Goal: Information Seeking & Learning: Check status

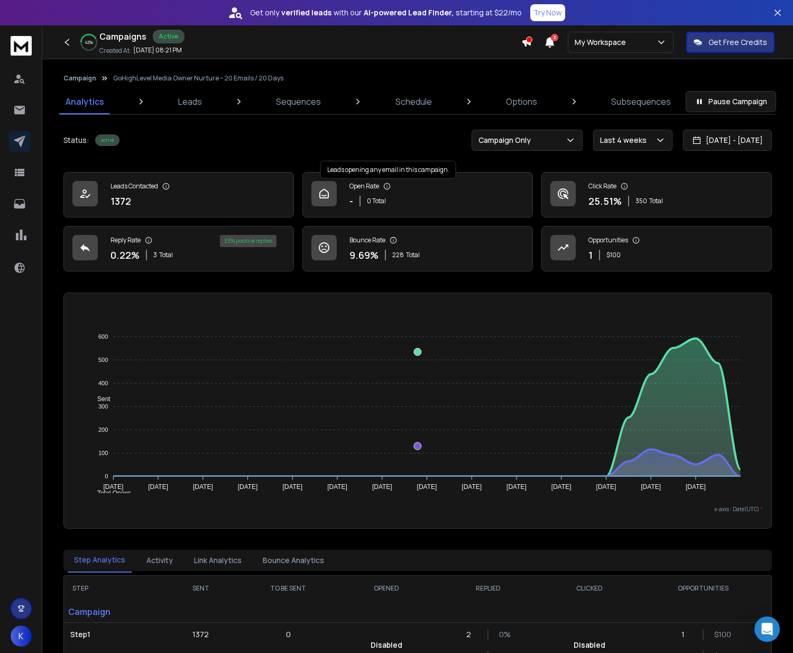
scroll to position [166, 0]
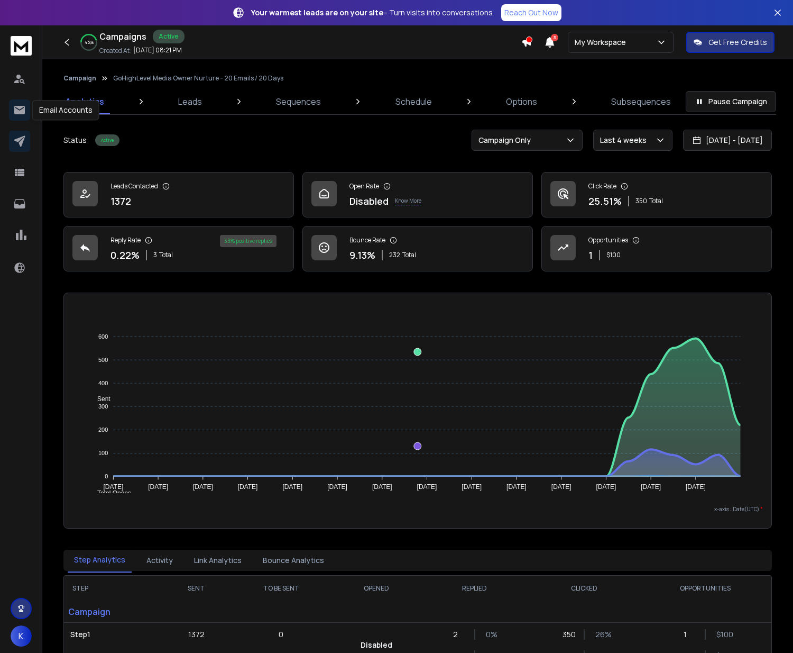
click at [28, 111] on link at bounding box center [19, 109] width 21 height 21
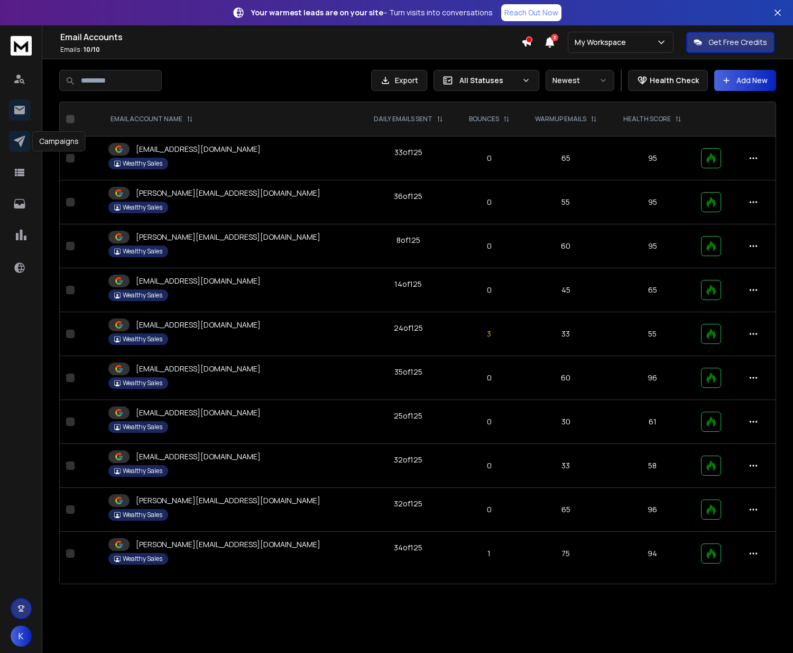
click at [21, 137] on icon at bounding box center [19, 140] width 11 height 11
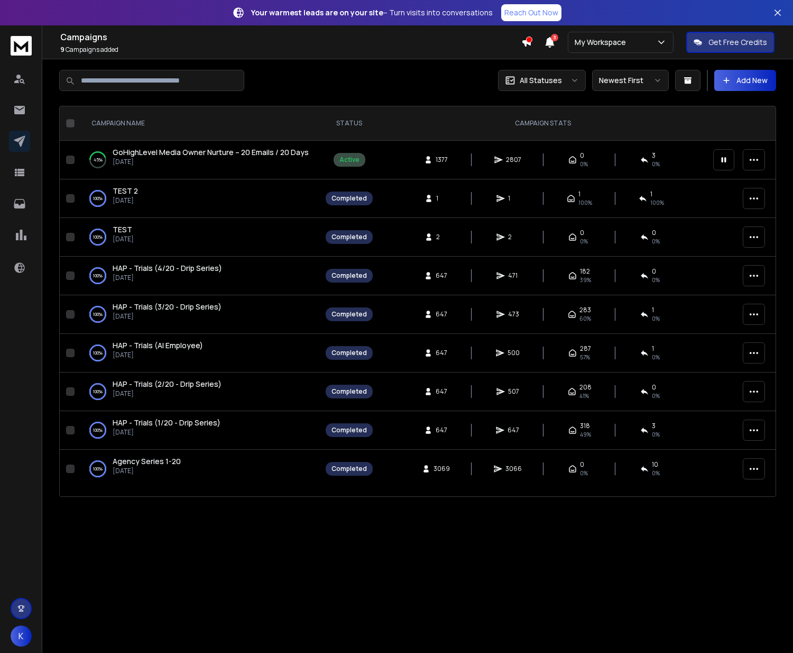
click at [234, 165] on p "5 days ago" at bounding box center [211, 162] width 196 height 8
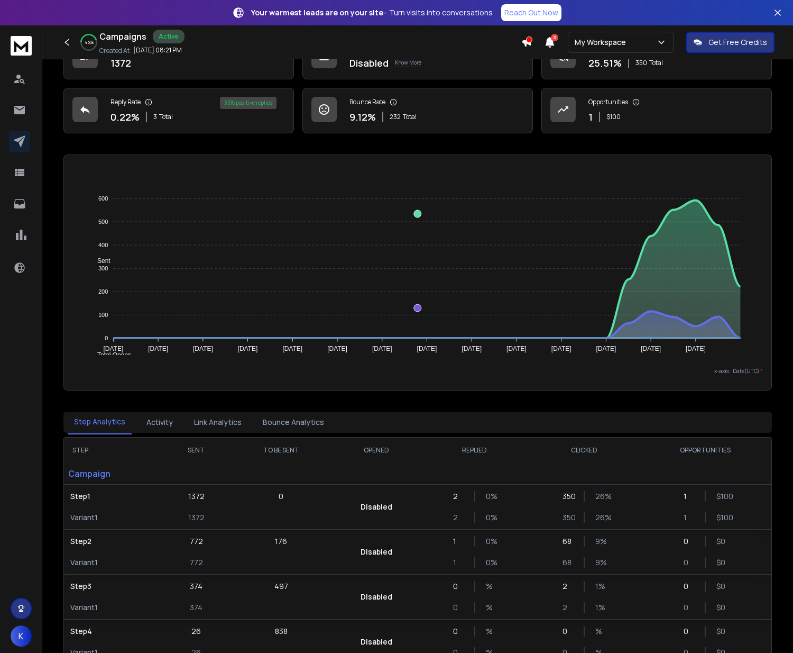
scroll to position [166, 0]
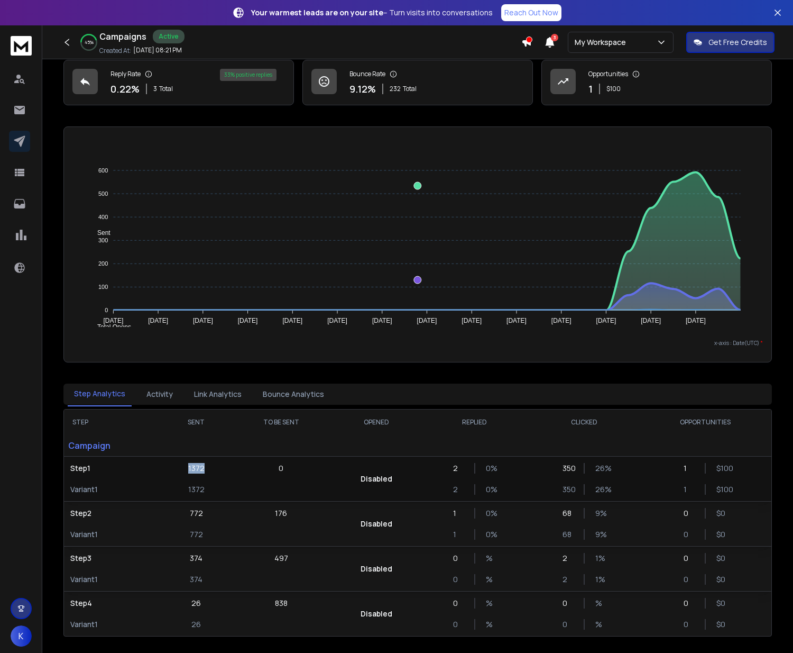
drag, startPoint x: 184, startPoint y: 468, endPoint x: 208, endPoint y: 468, distance: 24.9
click at [208, 468] on div "1372 1372" at bounding box center [196, 479] width 53 height 32
drag, startPoint x: 269, startPoint y: 556, endPoint x: 295, endPoint y: 556, distance: 25.9
click at [295, 556] on div "497" at bounding box center [281, 558] width 91 height 11
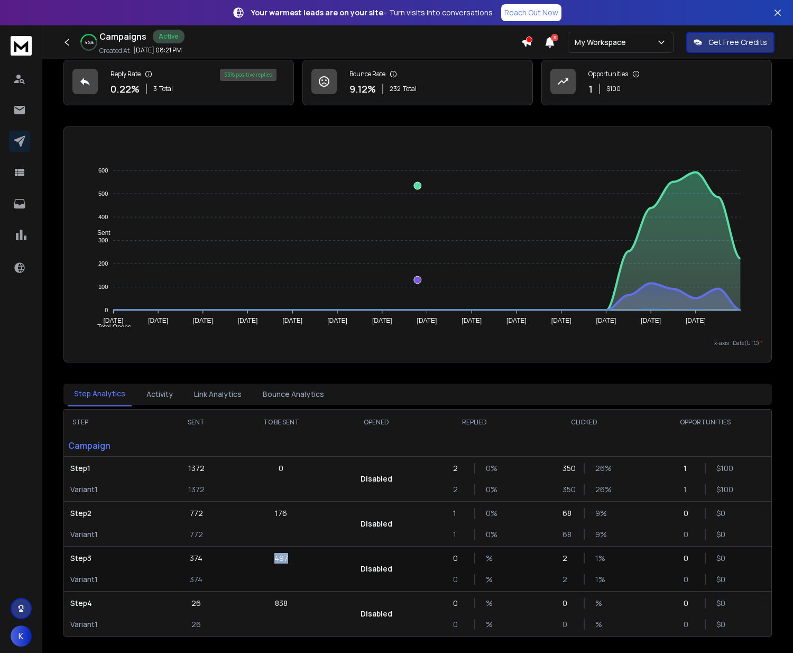
click at [295, 556] on div "497" at bounding box center [281, 558] width 91 height 11
drag, startPoint x: 265, startPoint y: 508, endPoint x: 283, endPoint y: 509, distance: 18.0
click at [283, 509] on div "176" at bounding box center [281, 513] width 91 height 11
click at [283, 509] on p "176" at bounding box center [281, 513] width 12 height 11
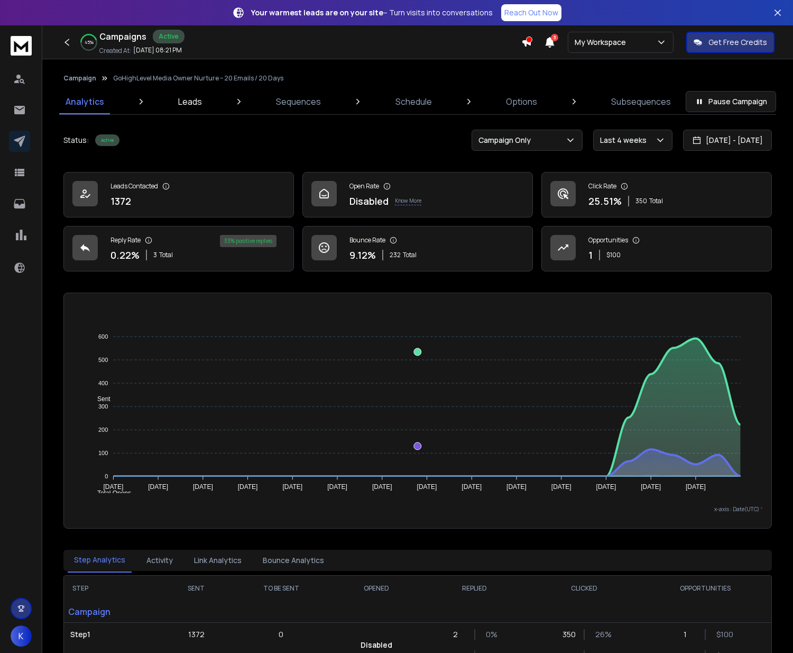
click at [192, 98] on p "Leads" at bounding box center [190, 101] width 24 height 13
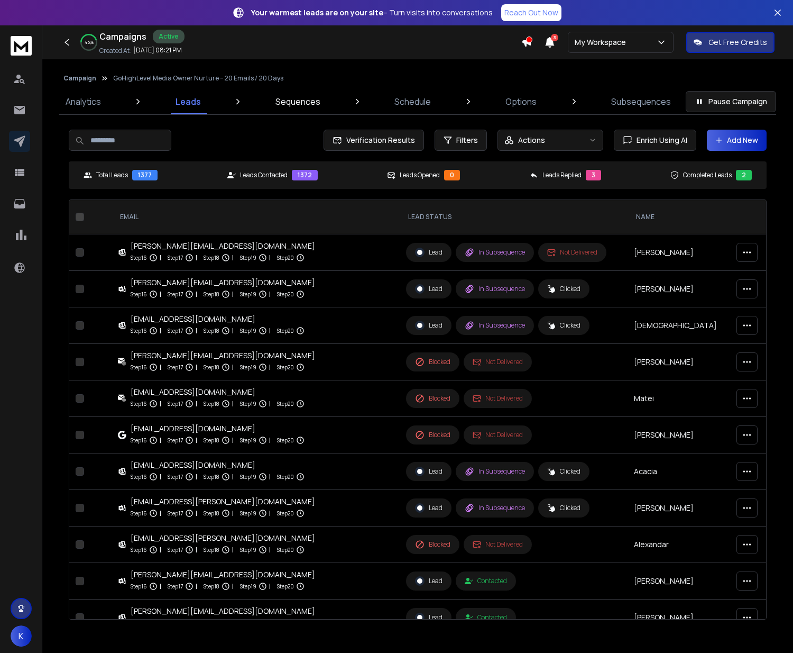
click at [299, 102] on p "Sequences" at bounding box center [298, 101] width 45 height 13
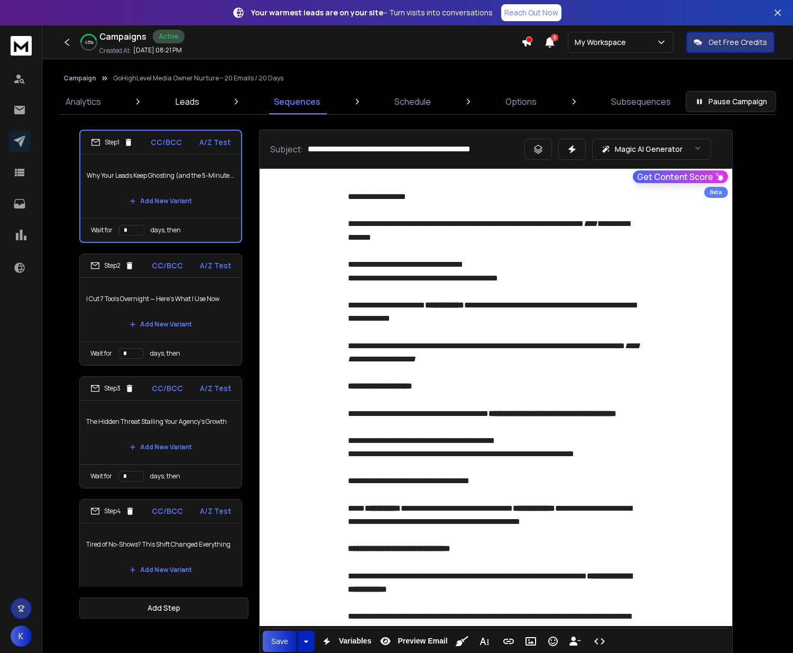
click at [194, 101] on p "Leads" at bounding box center [188, 101] width 24 height 13
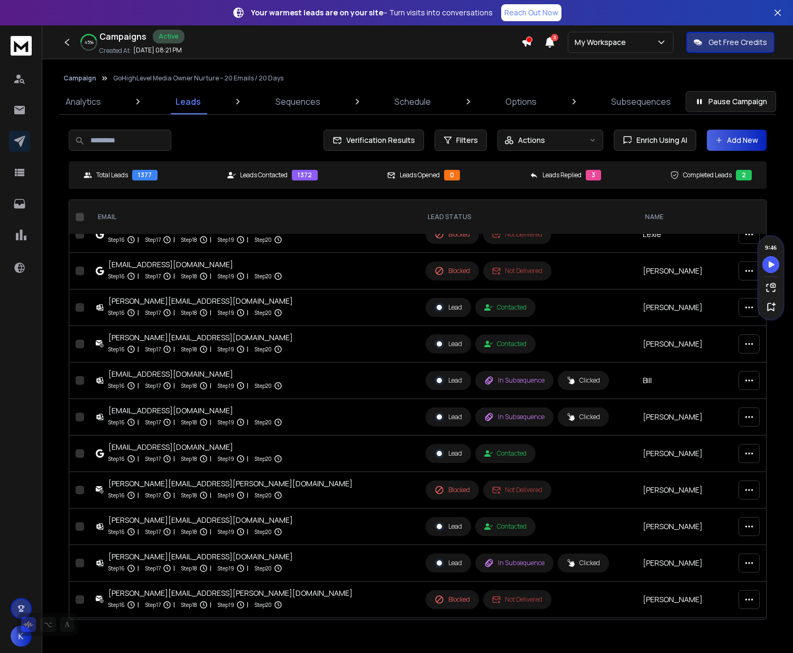
scroll to position [4894, 0]
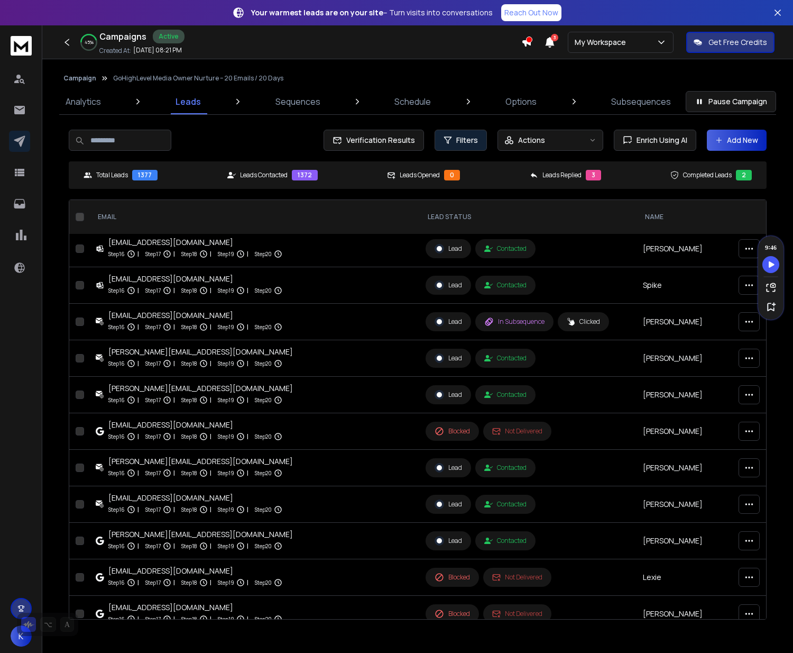
click at [468, 143] on span "Filters" at bounding box center [467, 140] width 22 height 11
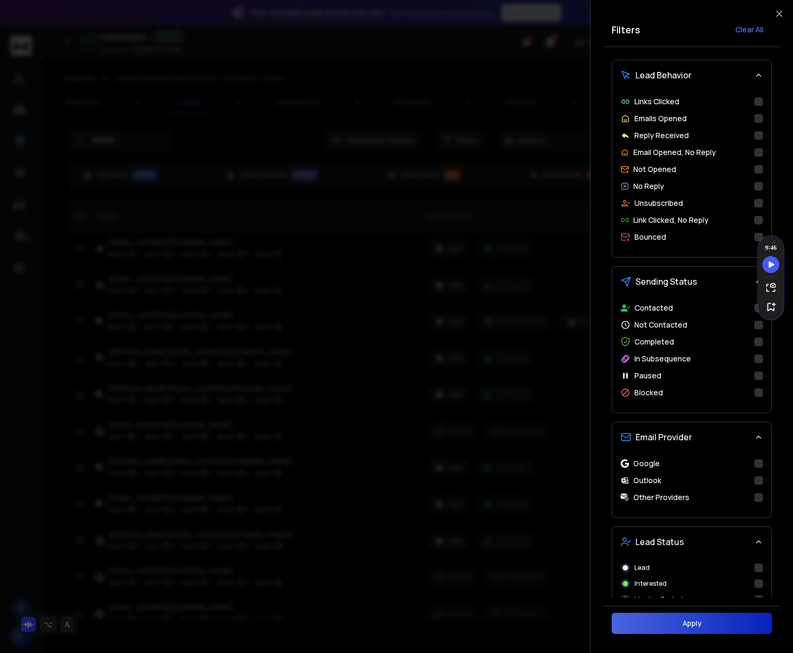
click at [759, 394] on button "Blocked" at bounding box center [759, 392] width 8 height 8
click at [675, 630] on button "Apply" at bounding box center [692, 622] width 160 height 21
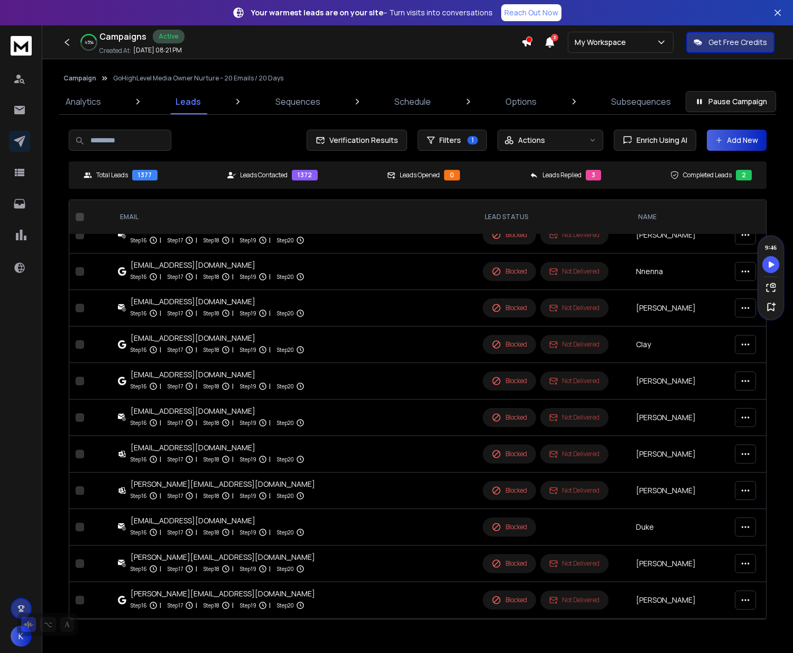
scroll to position [0, 0]
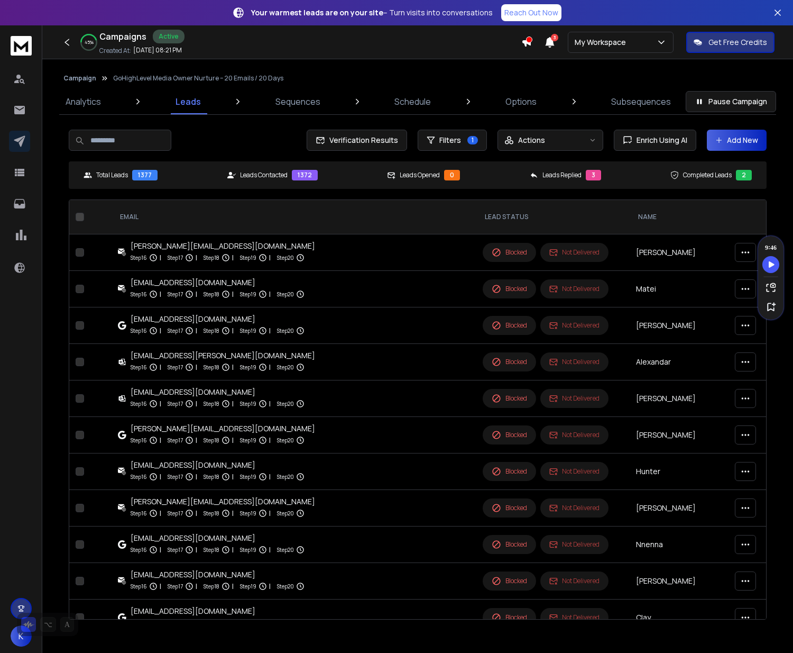
click at [81, 213] on button "button" at bounding box center [80, 217] width 8 height 8
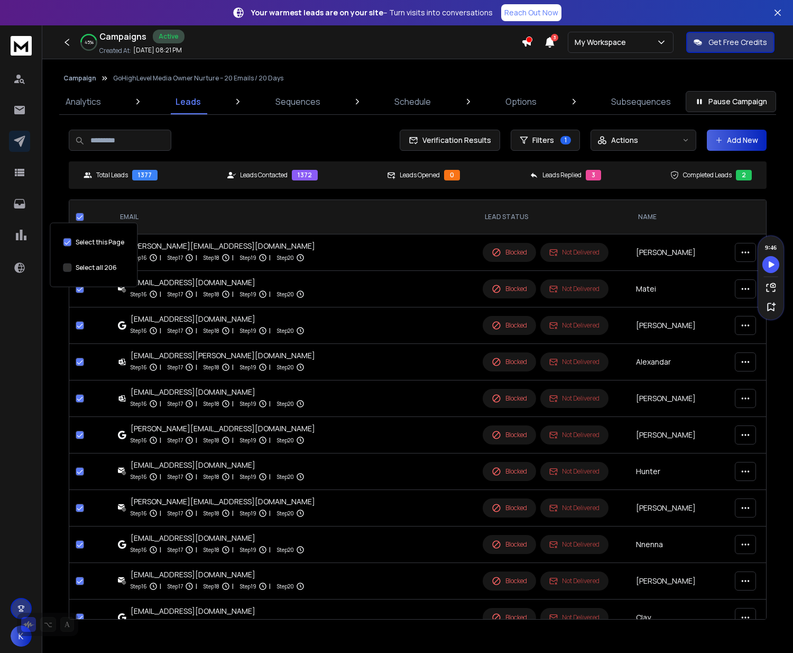
click at [66, 264] on button "Select this Page" at bounding box center [67, 267] width 8 height 8
click at [65, 238] on button "Select this Page" at bounding box center [67, 242] width 8 height 8
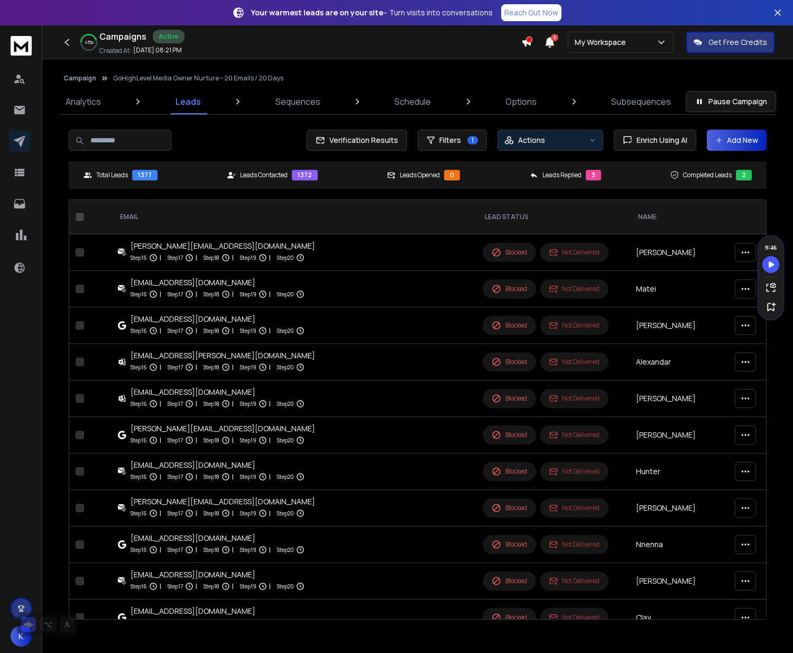
click at [578, 140] on div "Actions" at bounding box center [545, 140] width 80 height 11
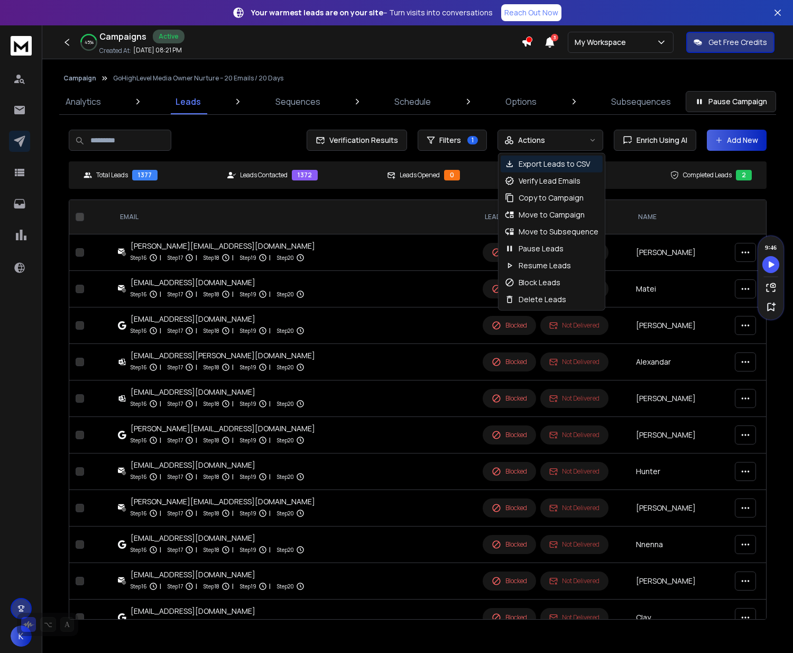
click at [501, 63] on div "Campaign GoHighLevel Media Owner Nurture – 20 Emails / 20 Days Analytics Leads …" at bounding box center [417, 341] width 751 height 564
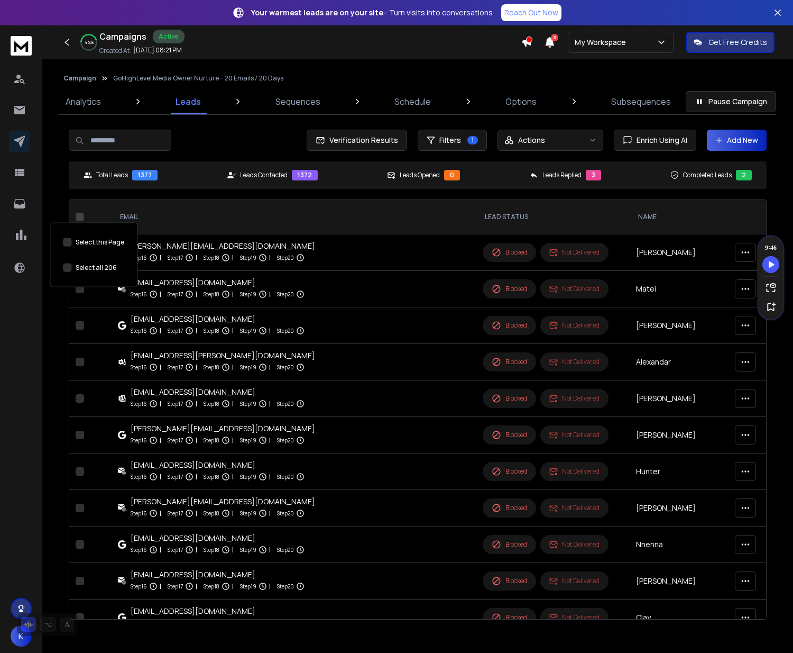
click at [79, 218] on button "Select this Page" at bounding box center [80, 217] width 8 height 8
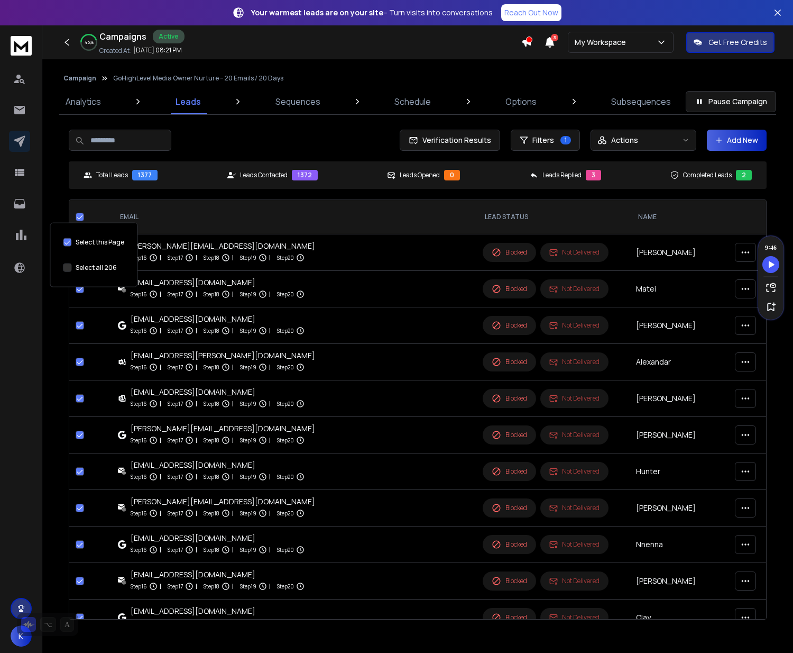
click at [67, 268] on button "Select this Page" at bounding box center [67, 267] width 8 height 8
click at [615, 144] on p "Actions" at bounding box center [624, 140] width 27 height 11
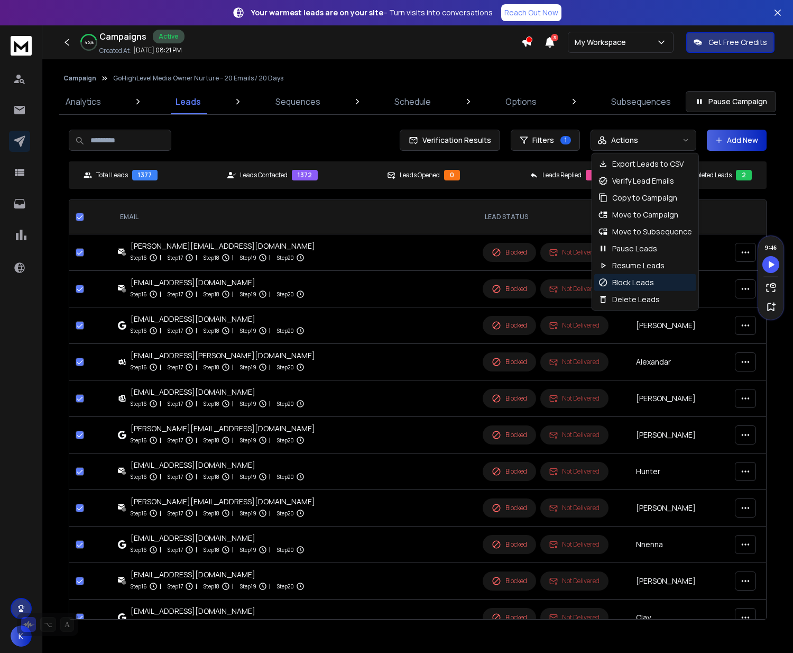
click at [349, 65] on div "Campaign GoHighLevel Media Owner Nurture – 20 Emails / 20 Days Analytics Leads …" at bounding box center [417, 341] width 751 height 564
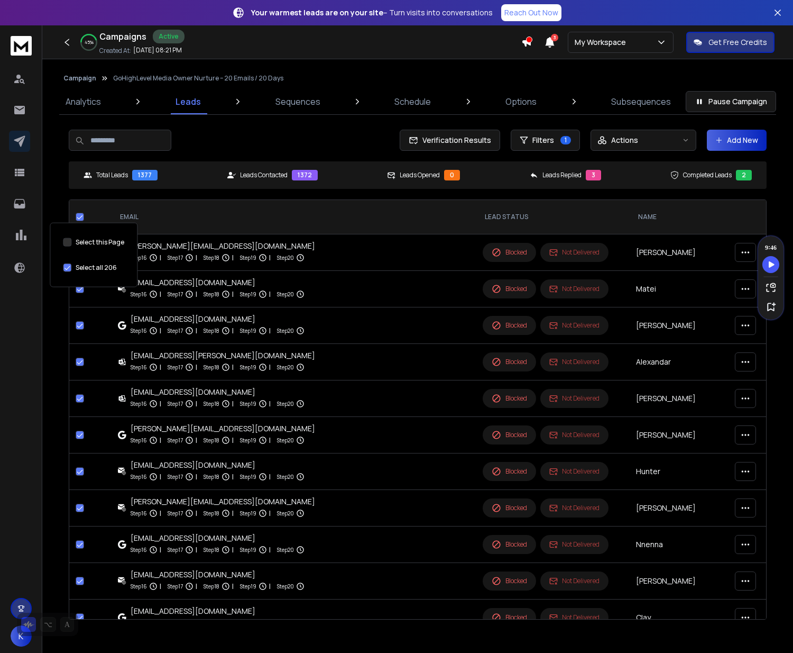
click at [76, 216] on button "Select this Page" at bounding box center [80, 217] width 8 height 8
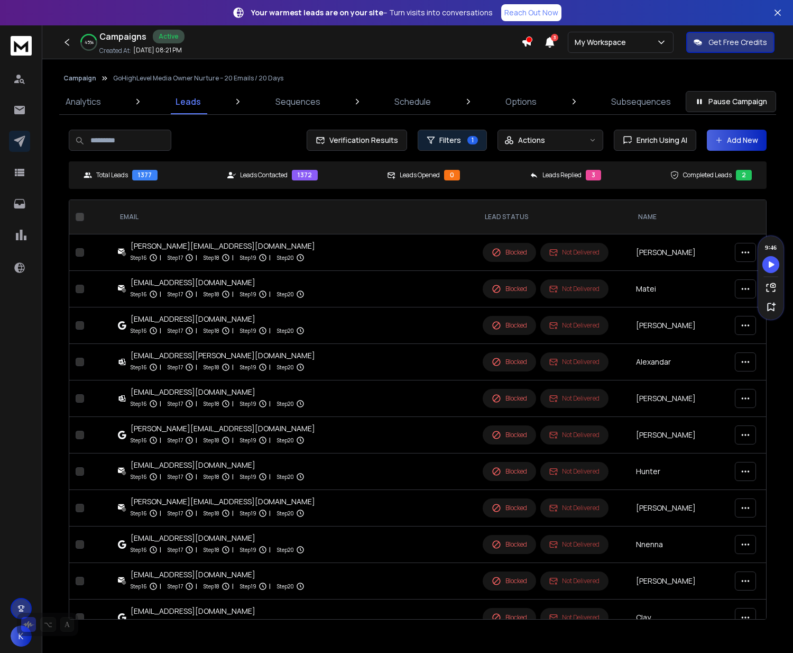
click at [469, 139] on span "1" at bounding box center [473, 140] width 11 height 8
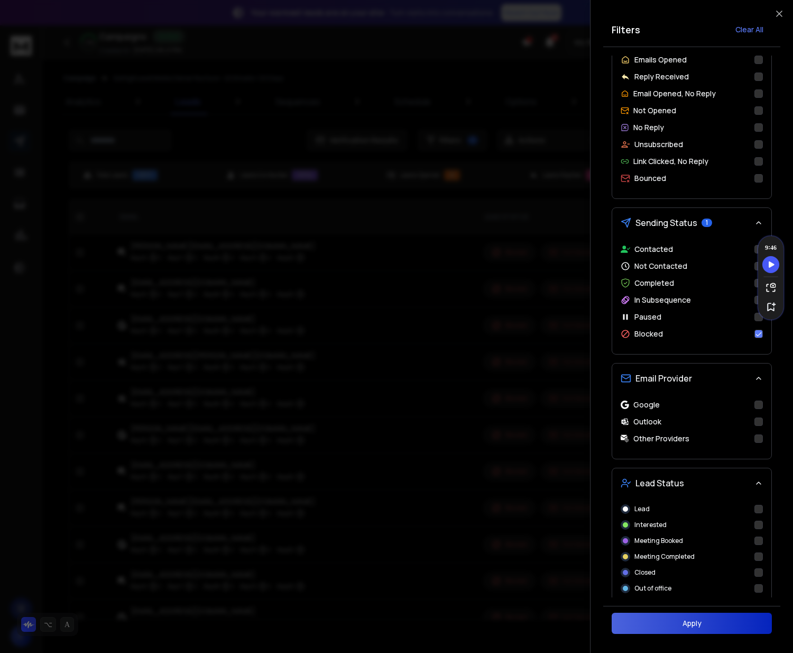
scroll to position [97, 0]
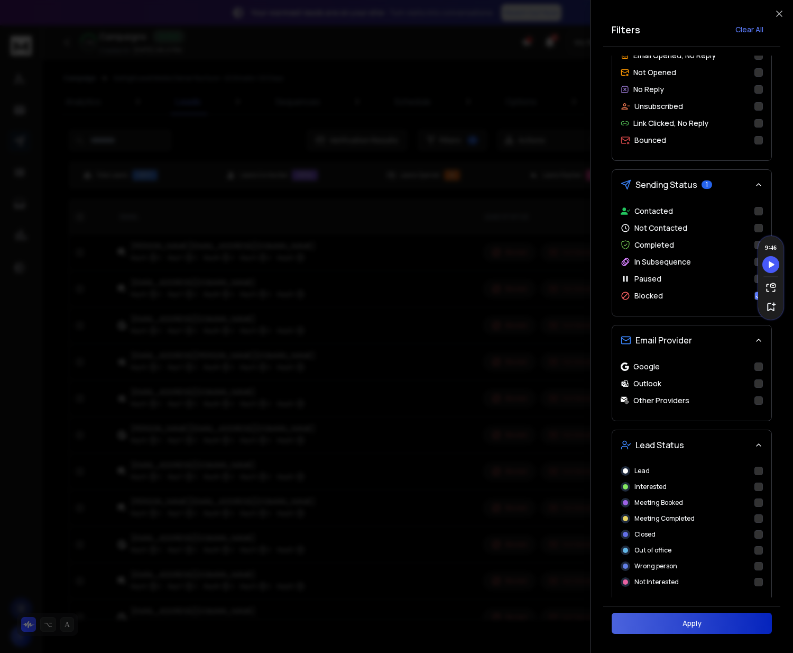
click at [755, 296] on button "Blocked" at bounding box center [759, 295] width 8 height 8
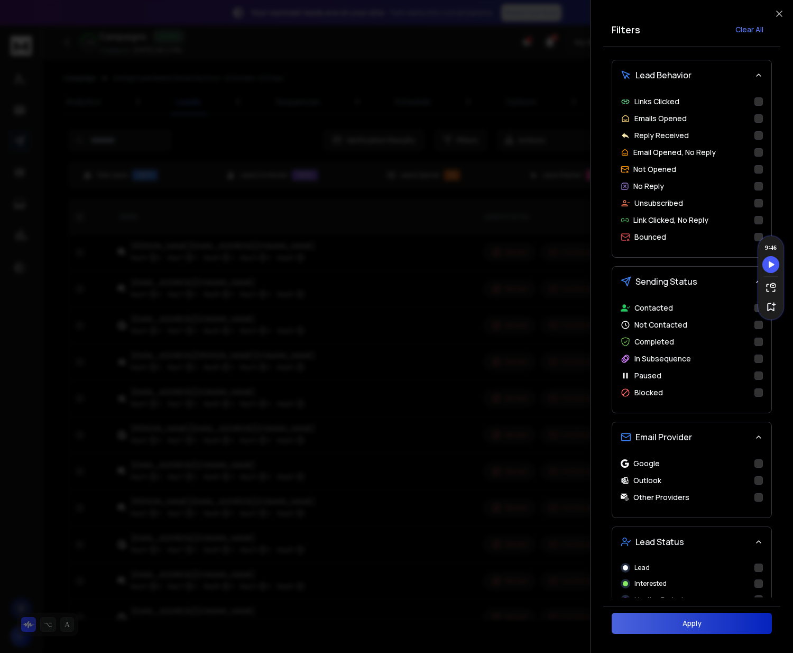
click at [759, 101] on button "Links Clicked" at bounding box center [759, 101] width 8 height 8
click at [664, 622] on button "Apply" at bounding box center [692, 622] width 160 height 21
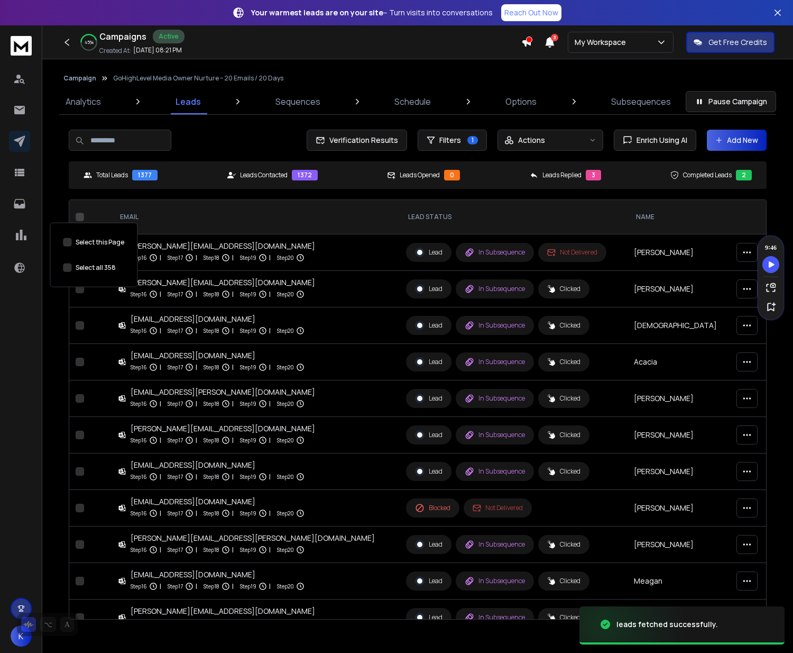
click at [79, 215] on button "Select this Page" at bounding box center [80, 217] width 8 height 8
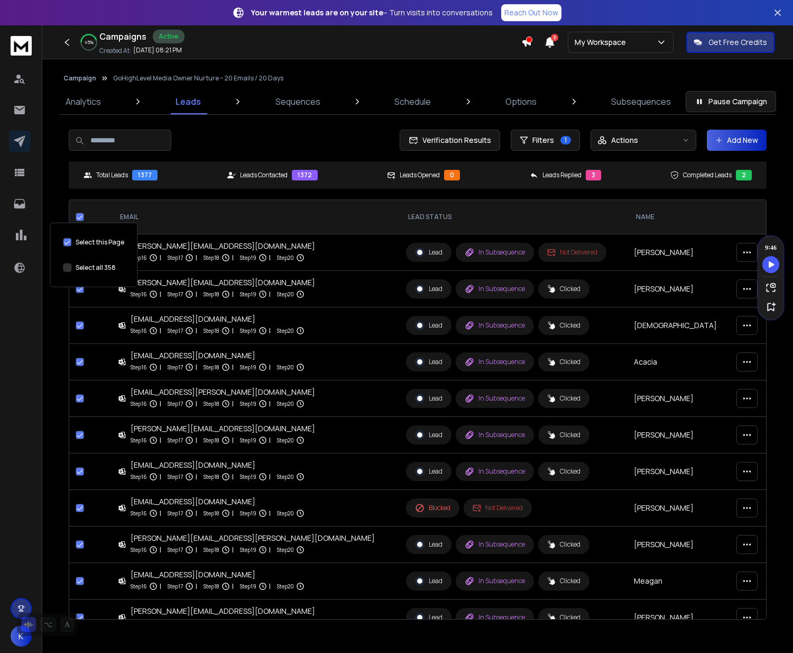
click at [68, 268] on button "Select this Page" at bounding box center [67, 267] width 8 height 8
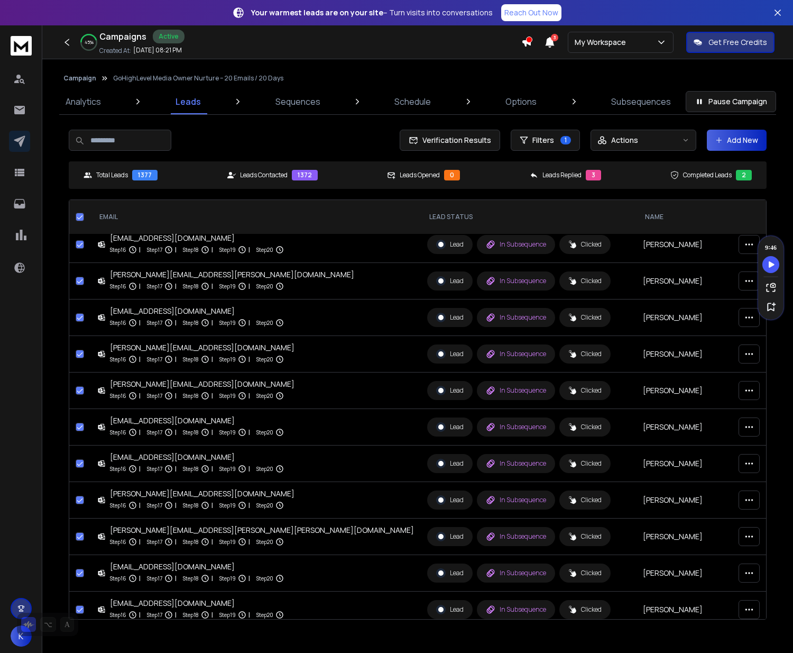
scroll to position [6879, 0]
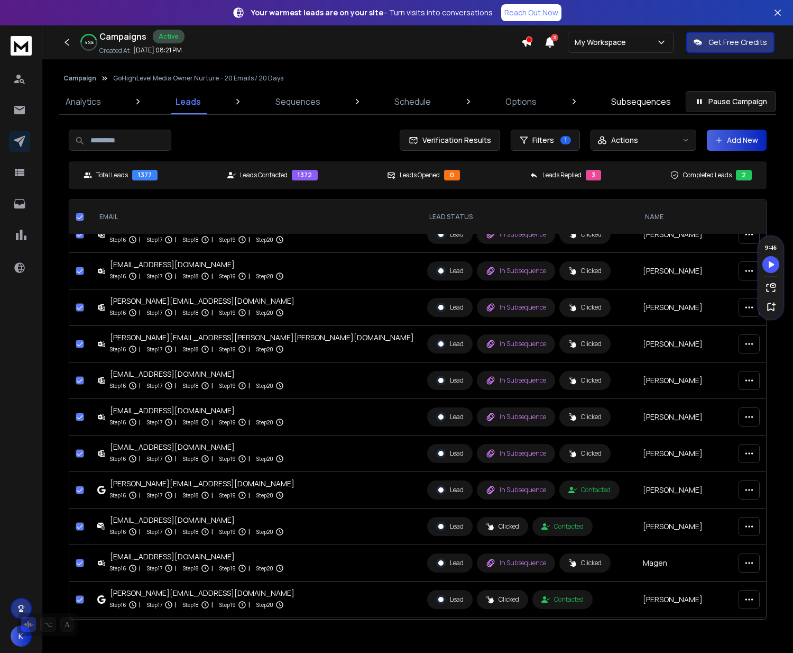
click at [627, 106] on p "Subsequences" at bounding box center [641, 101] width 60 height 13
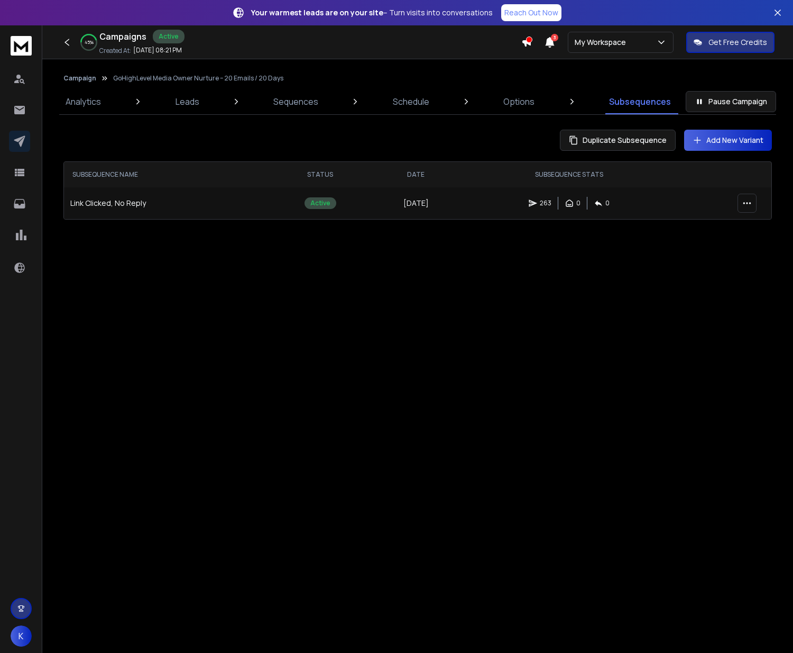
click at [405, 204] on td "5 days ago" at bounding box center [416, 203] width 88 height 32
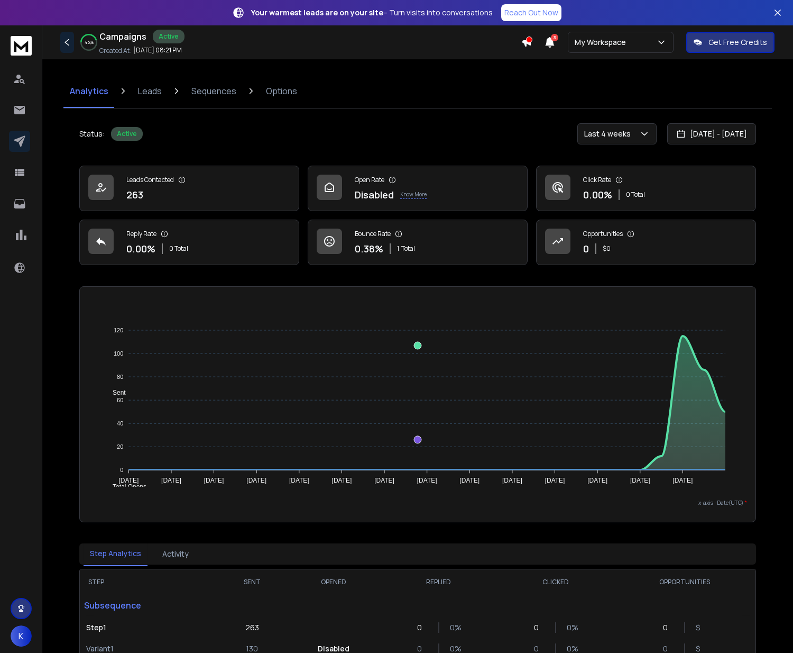
click at [69, 40] on icon at bounding box center [67, 43] width 10 height 10
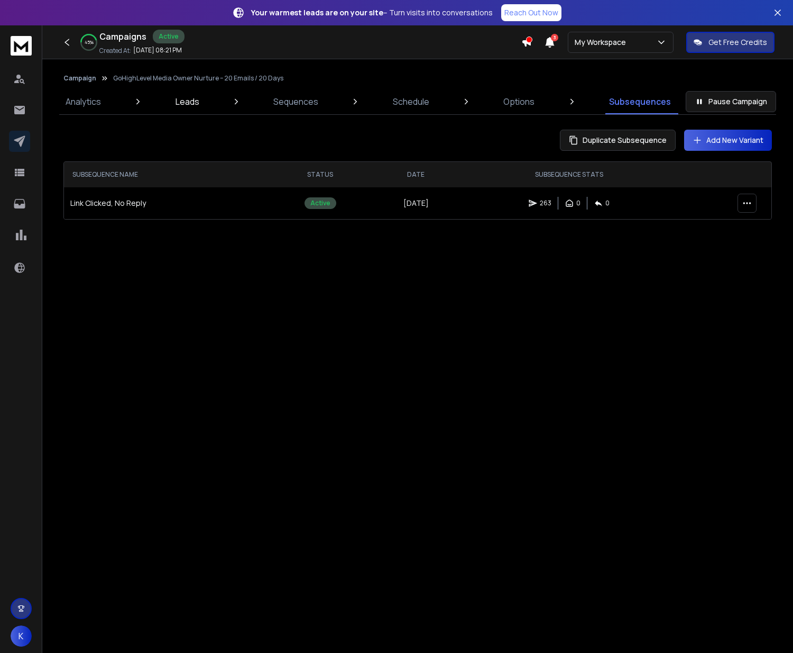
click at [182, 99] on p "Leads" at bounding box center [188, 101] width 24 height 13
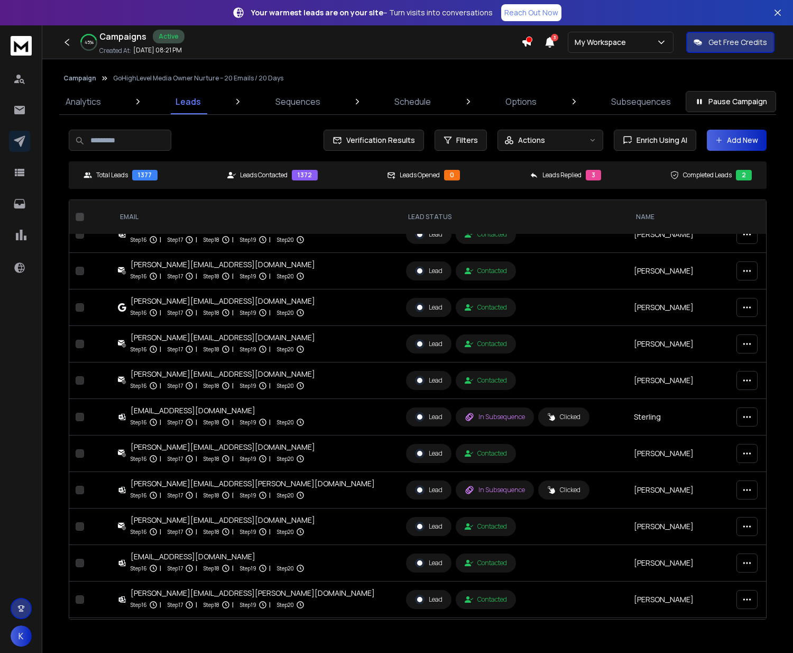
scroll to position [1437, 0]
